Goal: Task Accomplishment & Management: Manage account settings

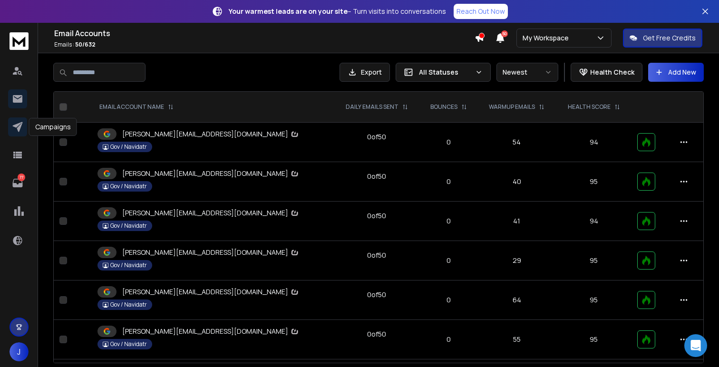
click at [16, 126] on icon at bounding box center [17, 127] width 10 height 10
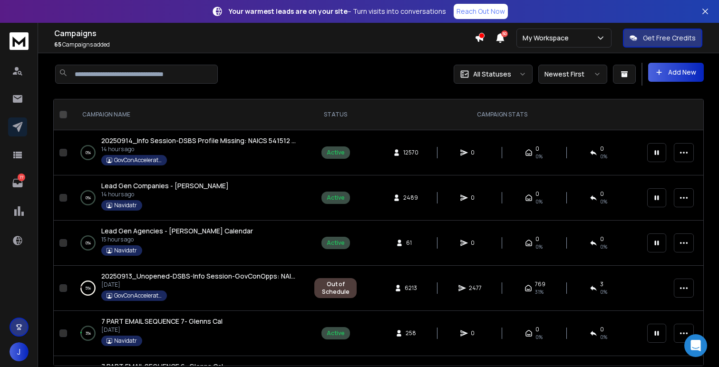
click at [172, 143] on span "20250914_Info Session-DSBS Profile Missing: NAICS 541512 & Rick's Client-Hands …" at bounding box center [266, 140] width 330 height 9
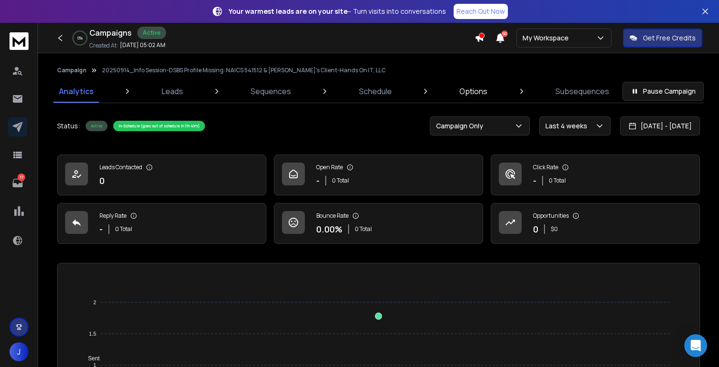
click at [476, 85] on link "Options" at bounding box center [472, 91] width 39 height 23
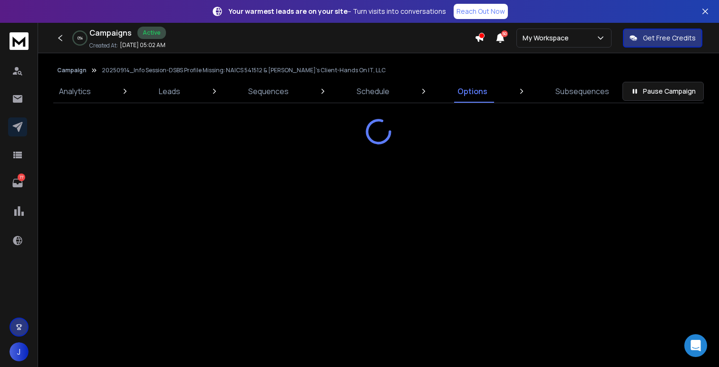
select select "**********"
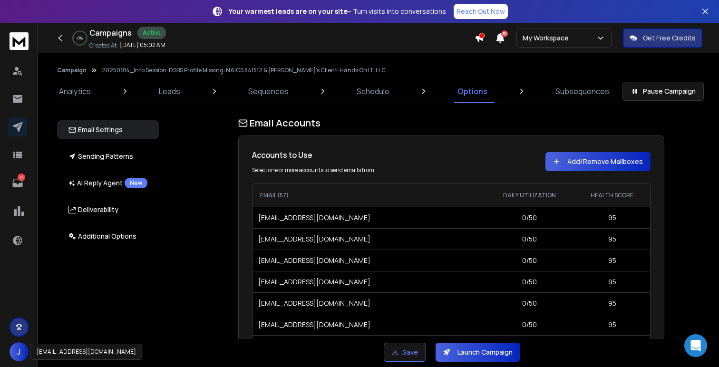
click at [17, 353] on span "J" at bounding box center [19, 351] width 19 height 19
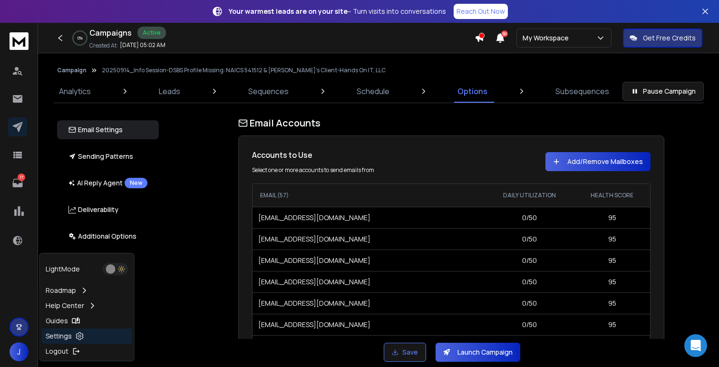
click at [58, 338] on p "Settings" at bounding box center [59, 336] width 26 height 10
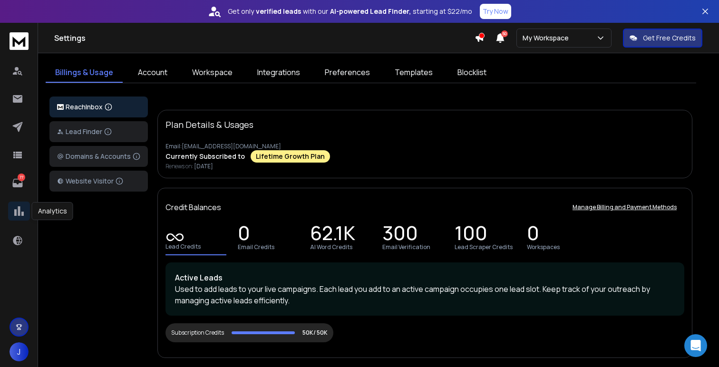
click at [18, 221] on link at bounding box center [19, 211] width 22 height 22
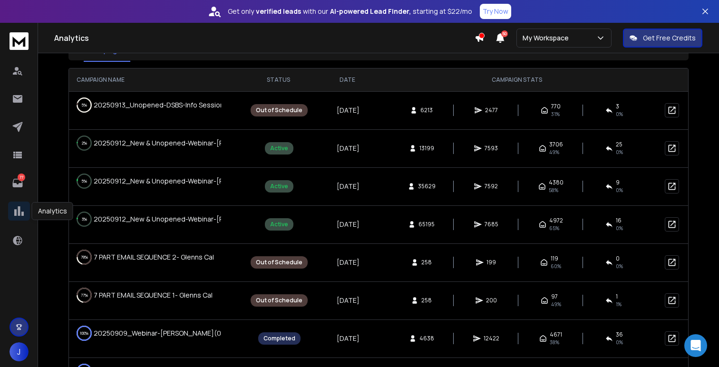
scroll to position [485, 0]
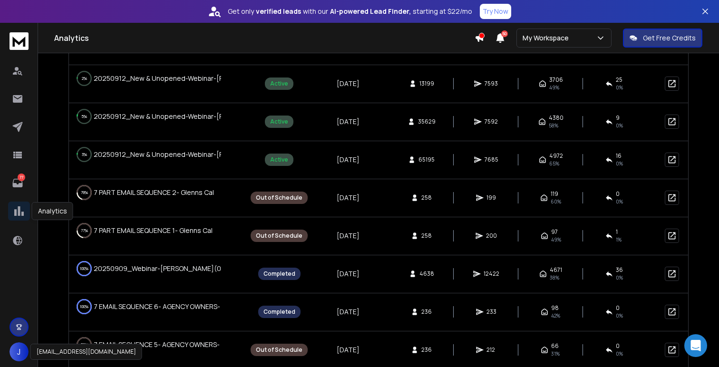
click at [18, 346] on span "J" at bounding box center [19, 351] width 19 height 19
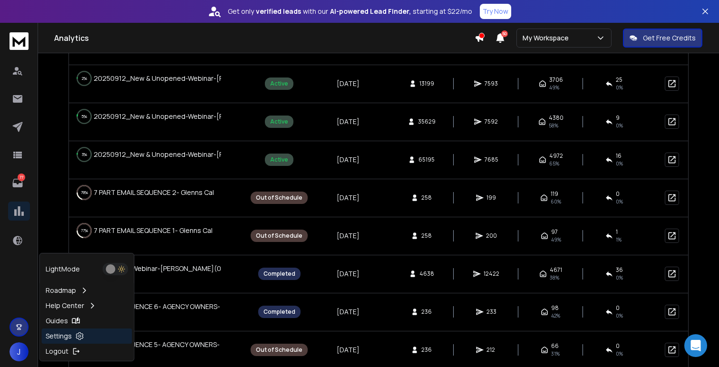
click at [68, 338] on p "Settings" at bounding box center [59, 336] width 26 height 10
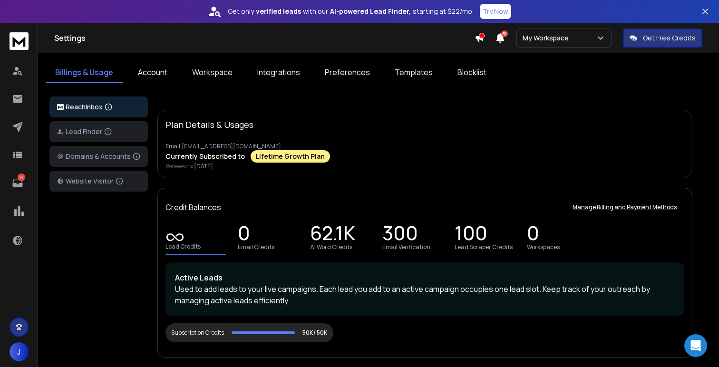
click at [202, 168] on span "20 Sep, 2025" at bounding box center [203, 166] width 19 height 8
click at [17, 124] on icon at bounding box center [17, 127] width 10 height 10
